Goal: Information Seeking & Learning: Find specific fact

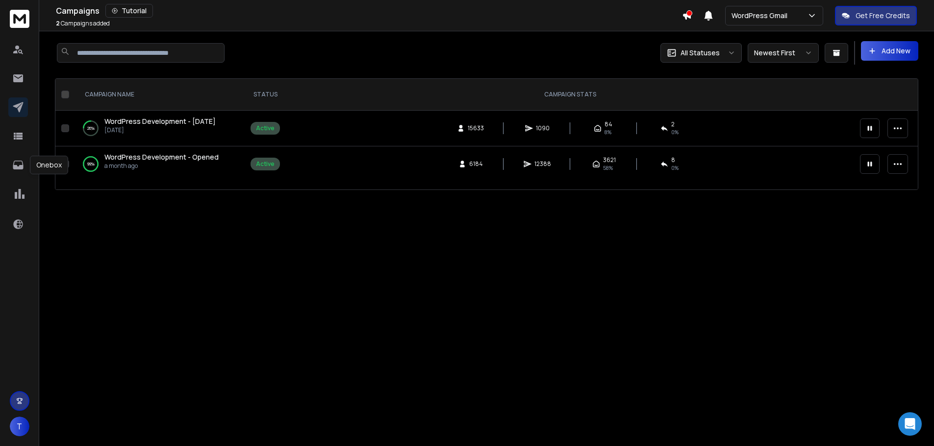
click at [3, 161] on div "T" at bounding box center [19, 223] width 39 height 446
click at [9, 163] on link at bounding box center [18, 165] width 20 height 20
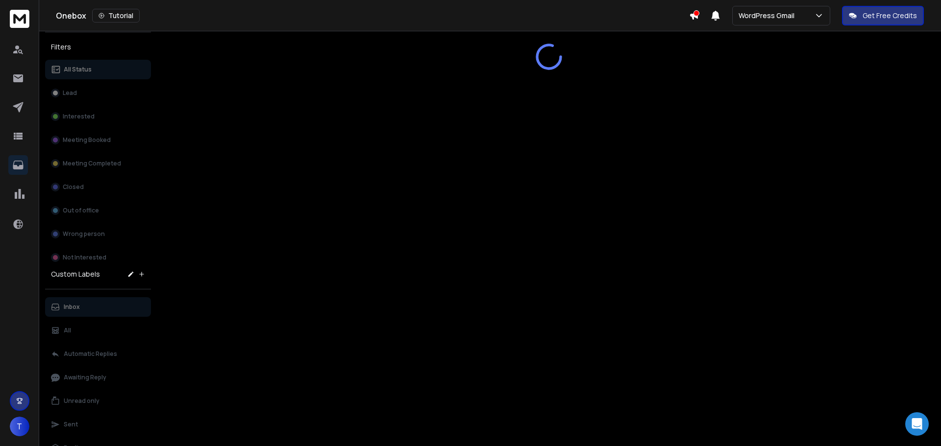
scroll to position [117, 0]
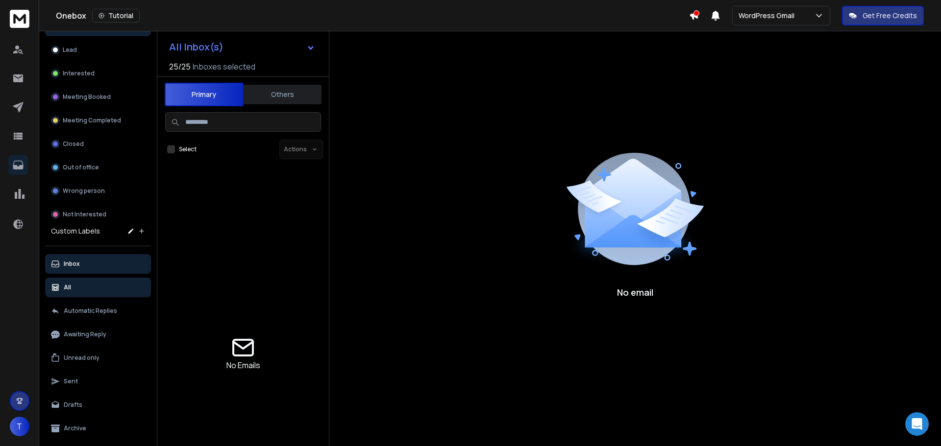
click at [72, 278] on button "All" at bounding box center [98, 288] width 106 height 20
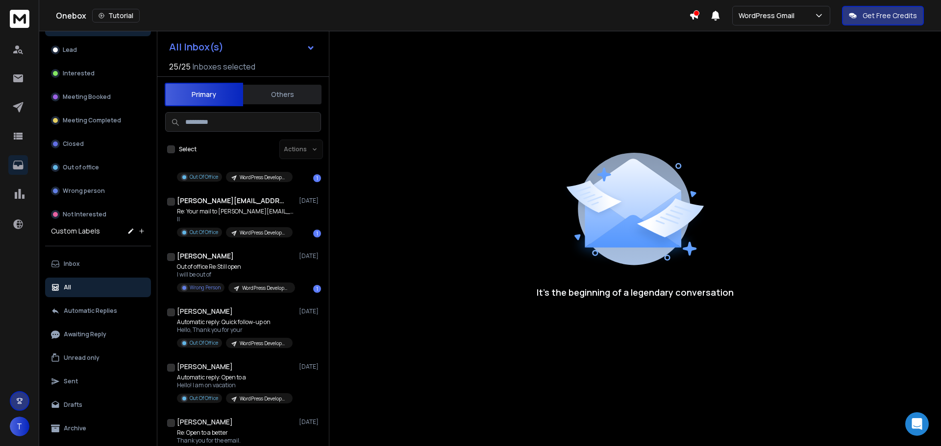
scroll to position [98, 0]
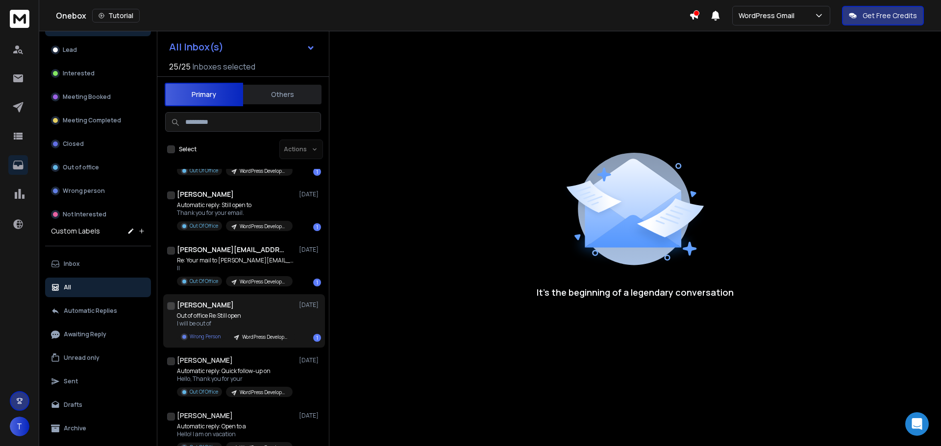
click at [258, 323] on p "I will be out of" at bounding box center [236, 324] width 118 height 8
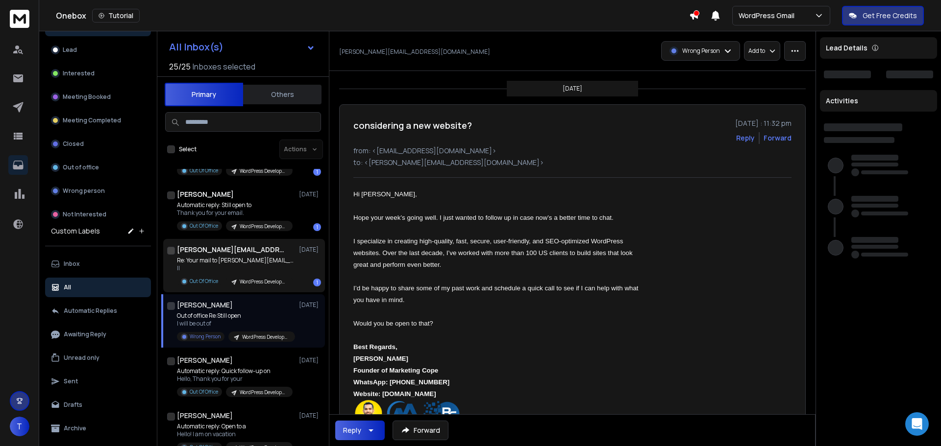
click at [217, 254] on h1 "eidson@1stfinancialtraining.com" at bounding box center [231, 250] width 108 height 10
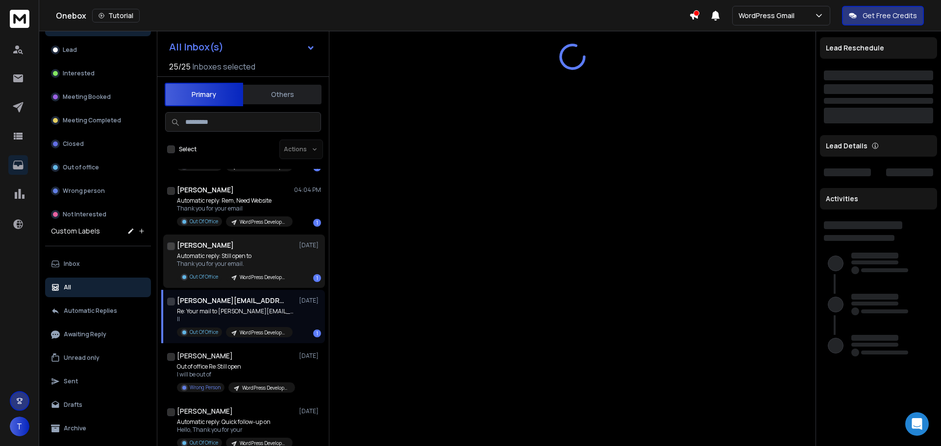
scroll to position [0, 0]
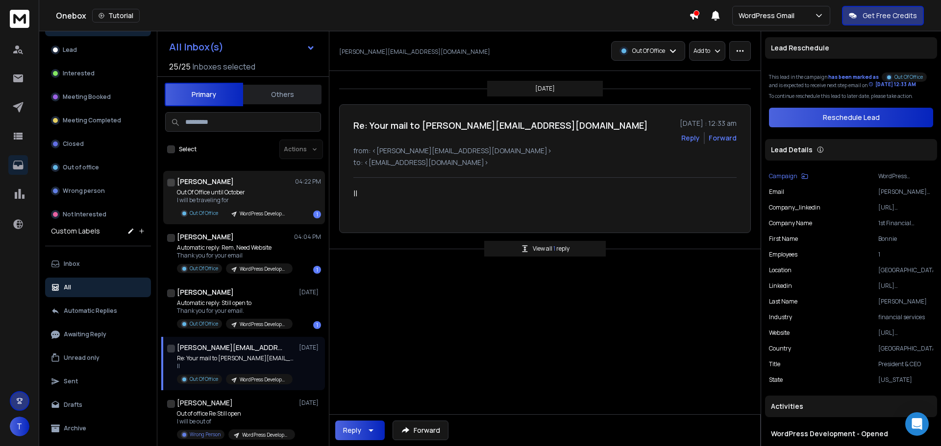
click at [235, 197] on p "I will be traveling for" at bounding box center [235, 201] width 116 height 8
